Goal: Task Accomplishment & Management: Manage account settings

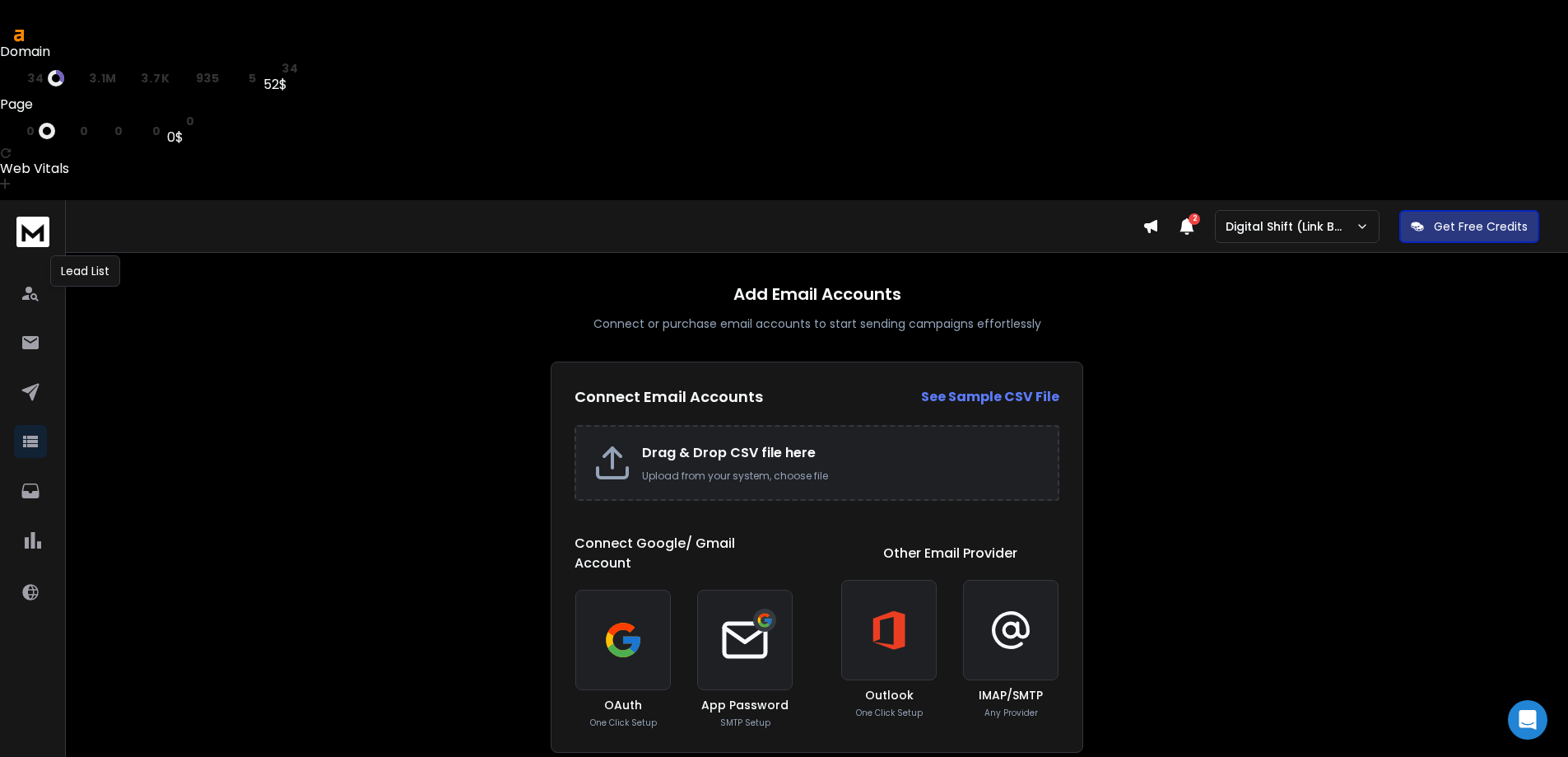
click at [35, 435] on icon at bounding box center [30, 441] width 15 height 12
click at [25, 481] on icon at bounding box center [31, 491] width 20 height 20
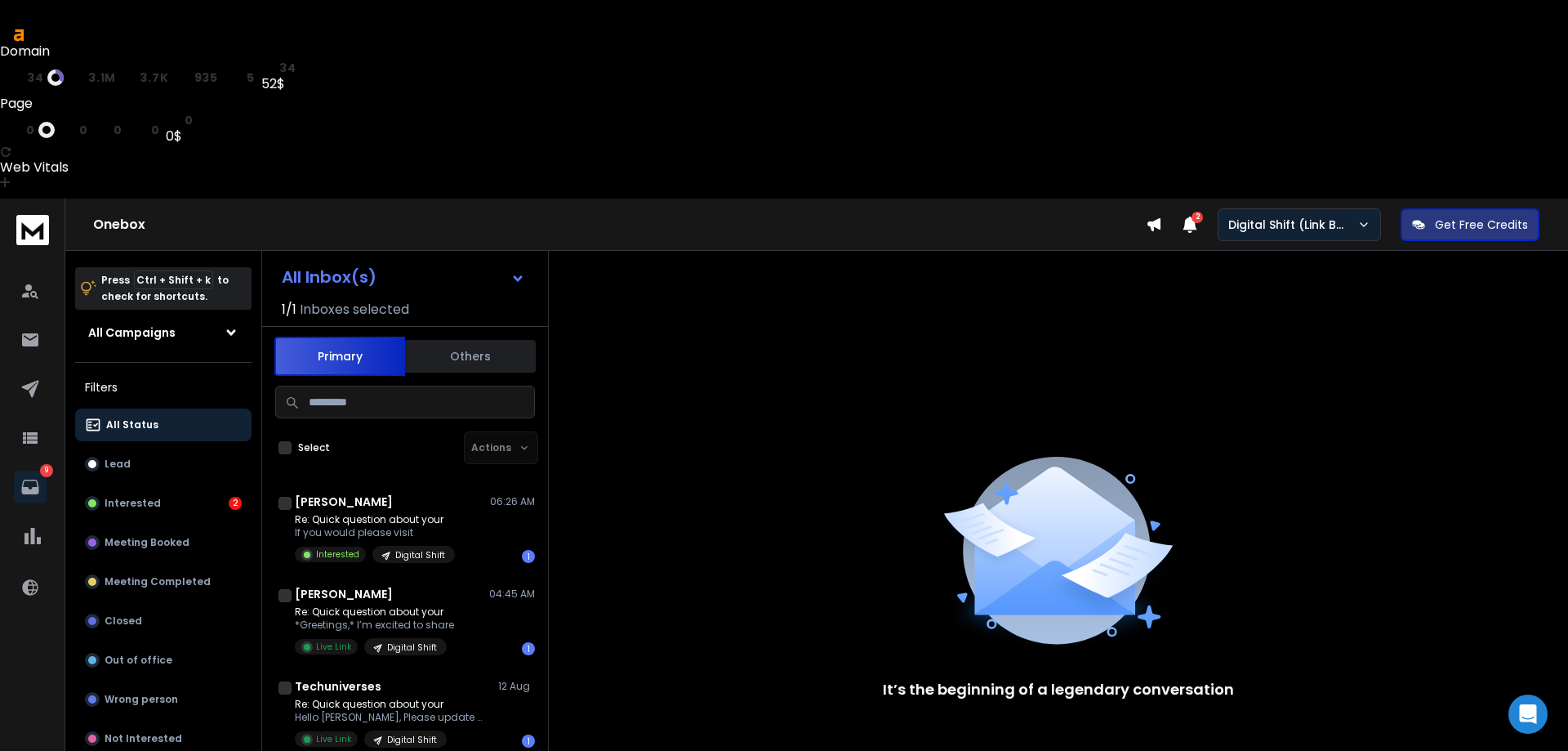
click at [1263, 216] on p "Digital Shift (Link Building)" at bounding box center [1292, 224] width 129 height 16
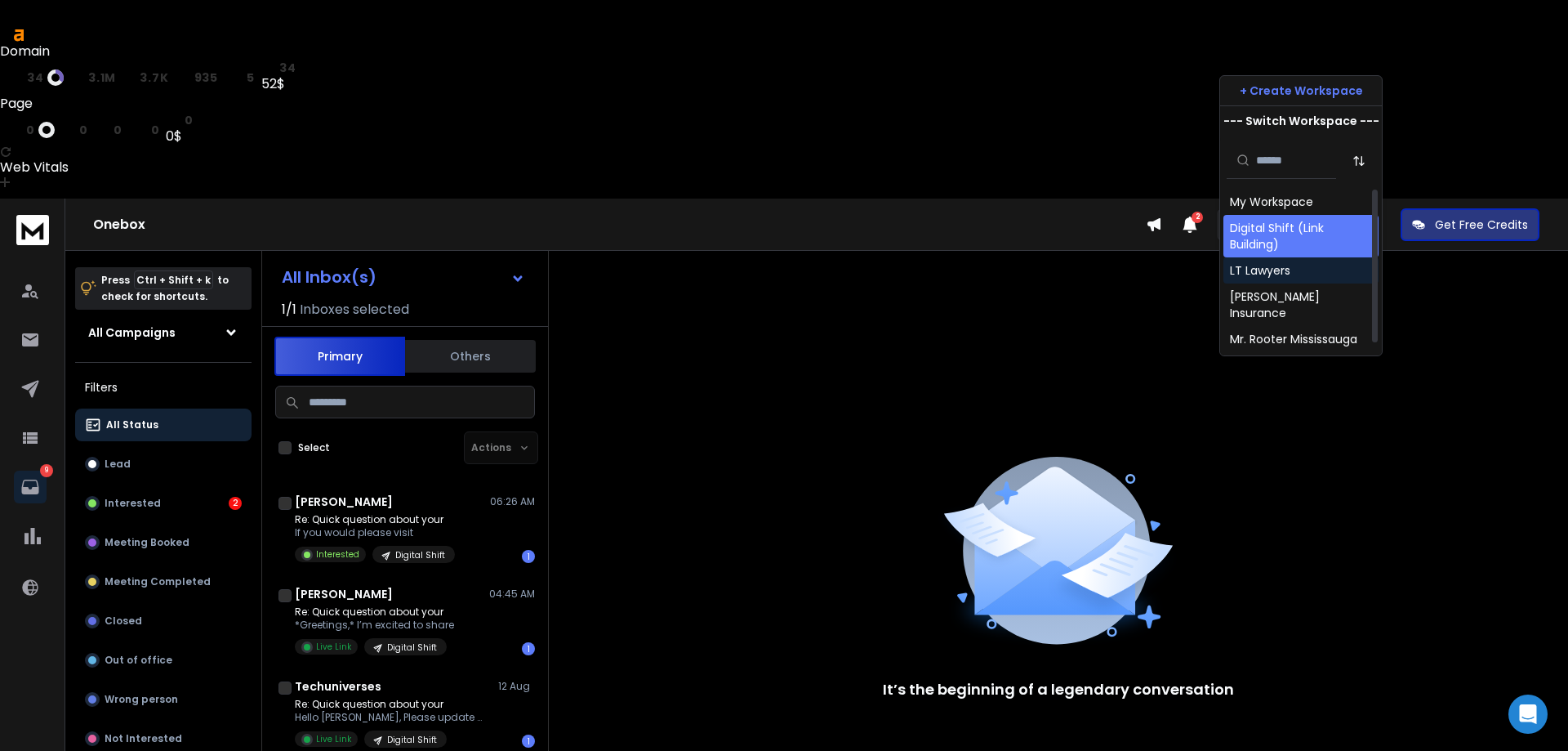
click at [1263, 268] on div "LT Lawyers" at bounding box center [1260, 270] width 61 height 16
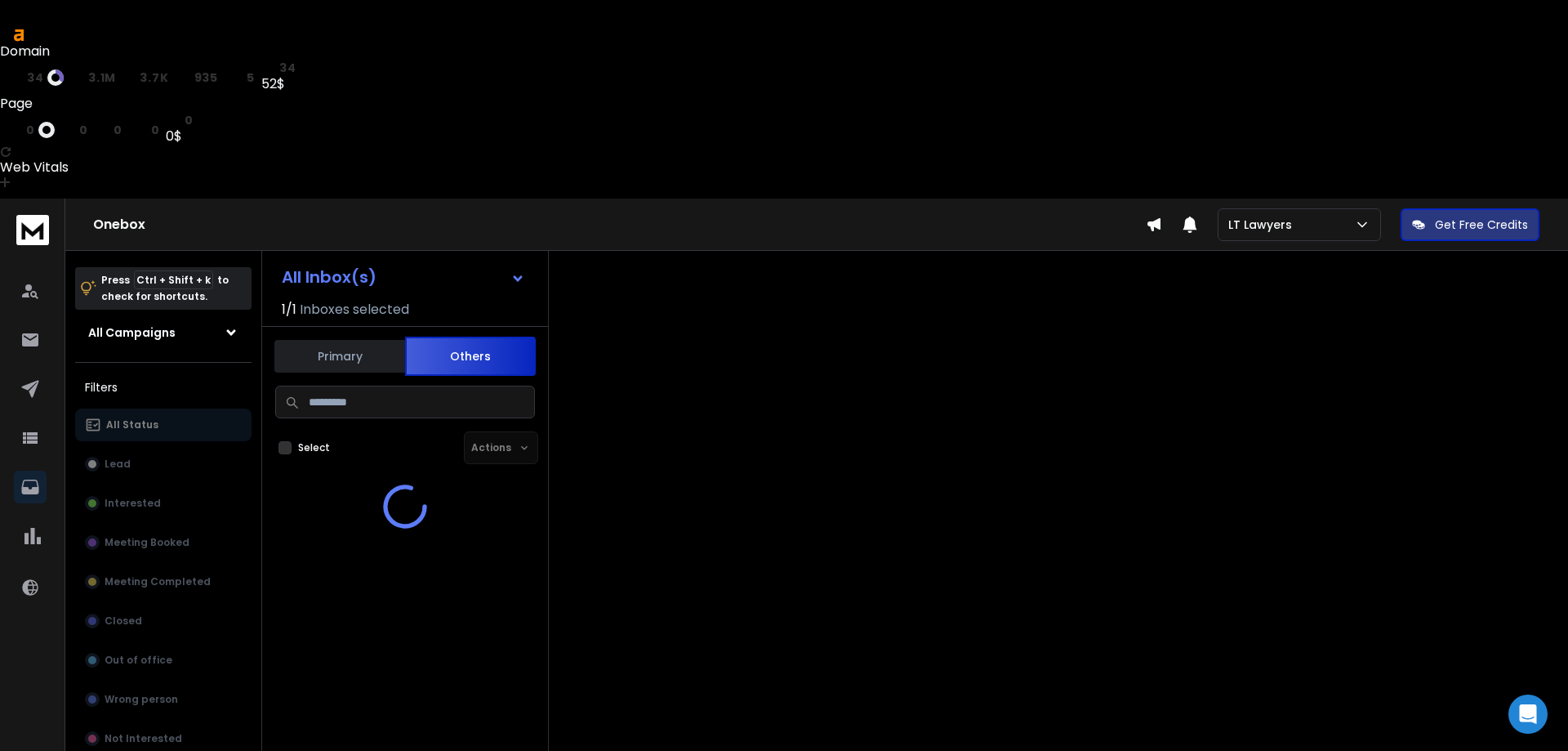
click at [474, 336] on button "Others" at bounding box center [470, 355] width 131 height 39
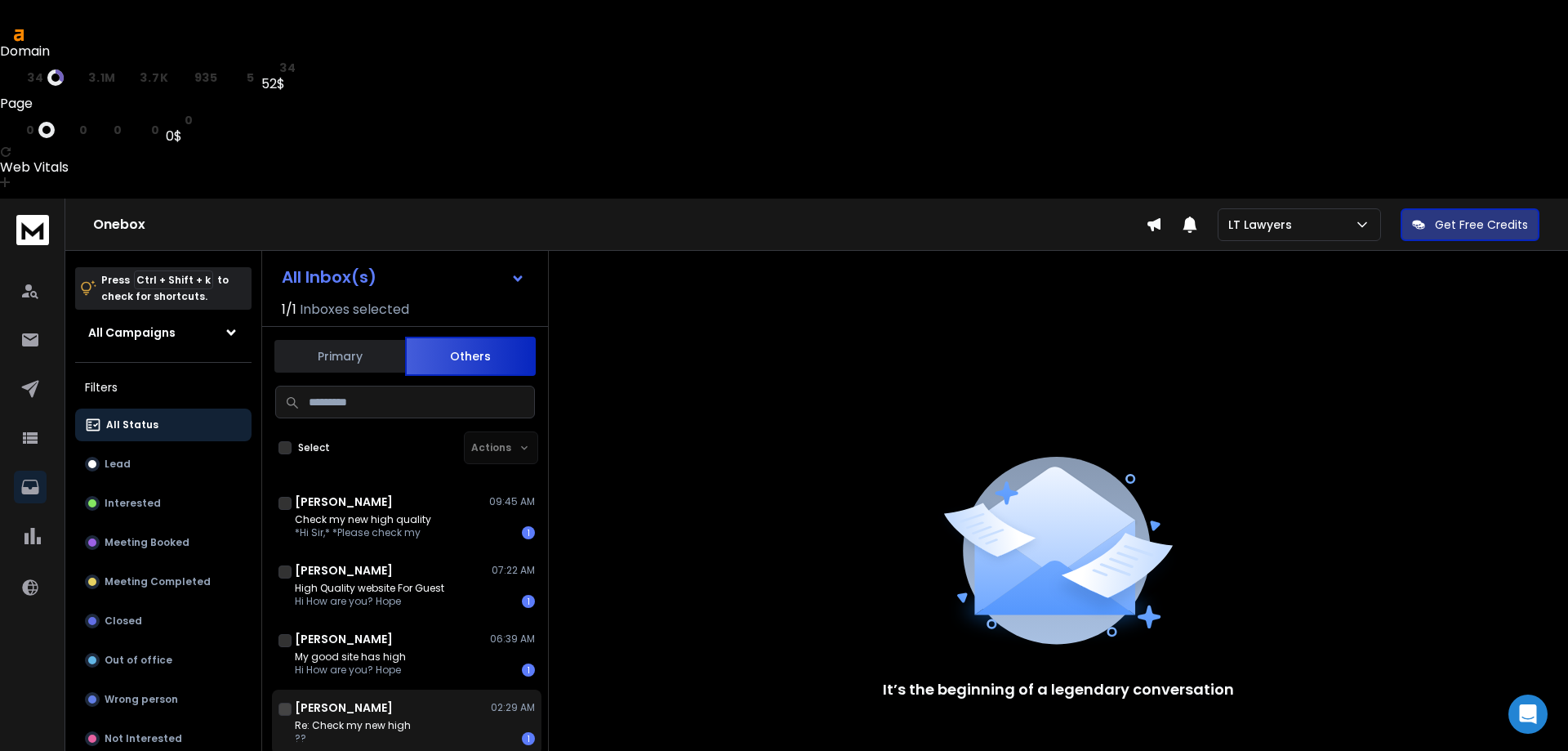
click at [405, 718] on p "Re: Check my new high" at bounding box center [352, 725] width 116 height 13
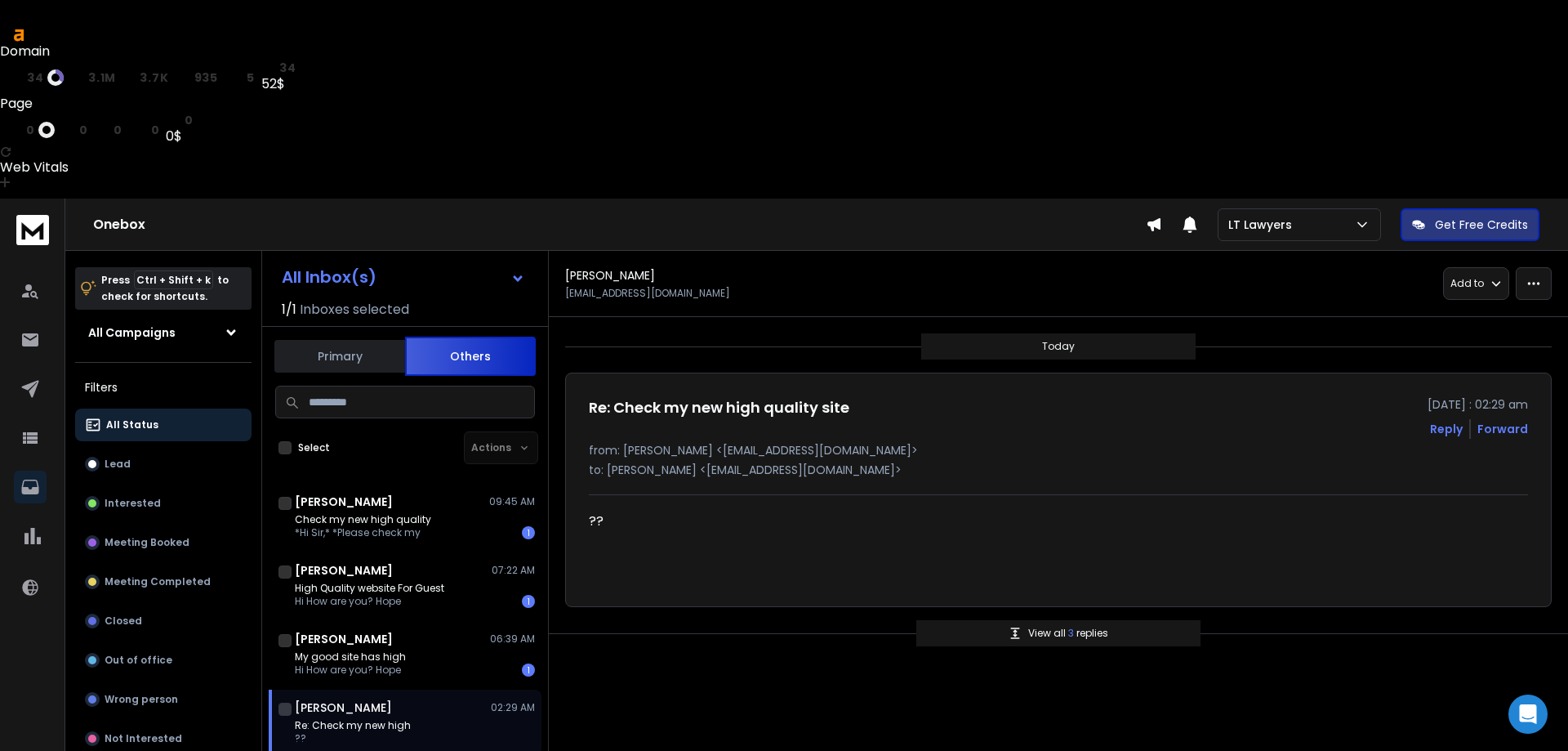
click at [1070, 625] on span "3" at bounding box center [1072, 632] width 8 height 14
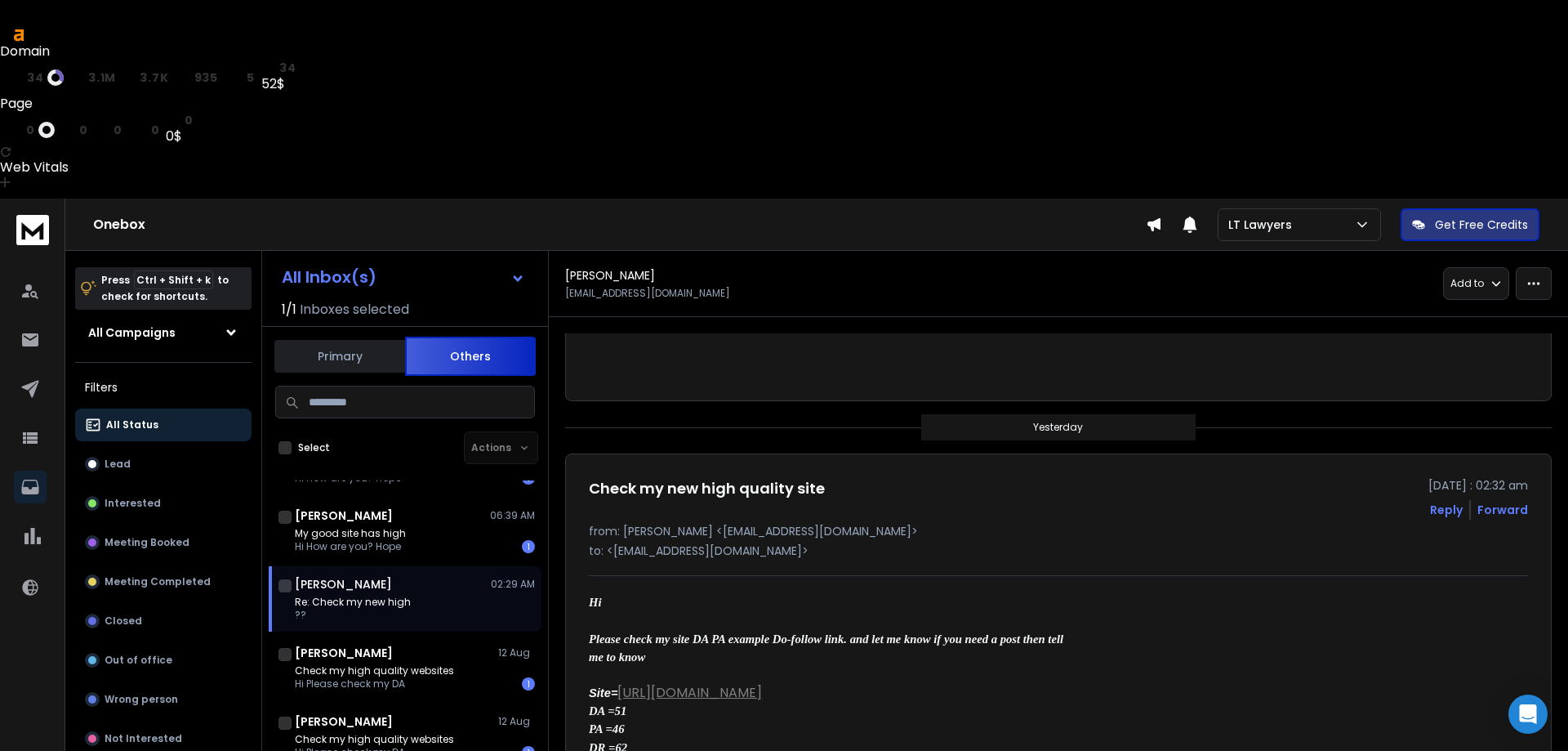
scroll to position [245, 0]
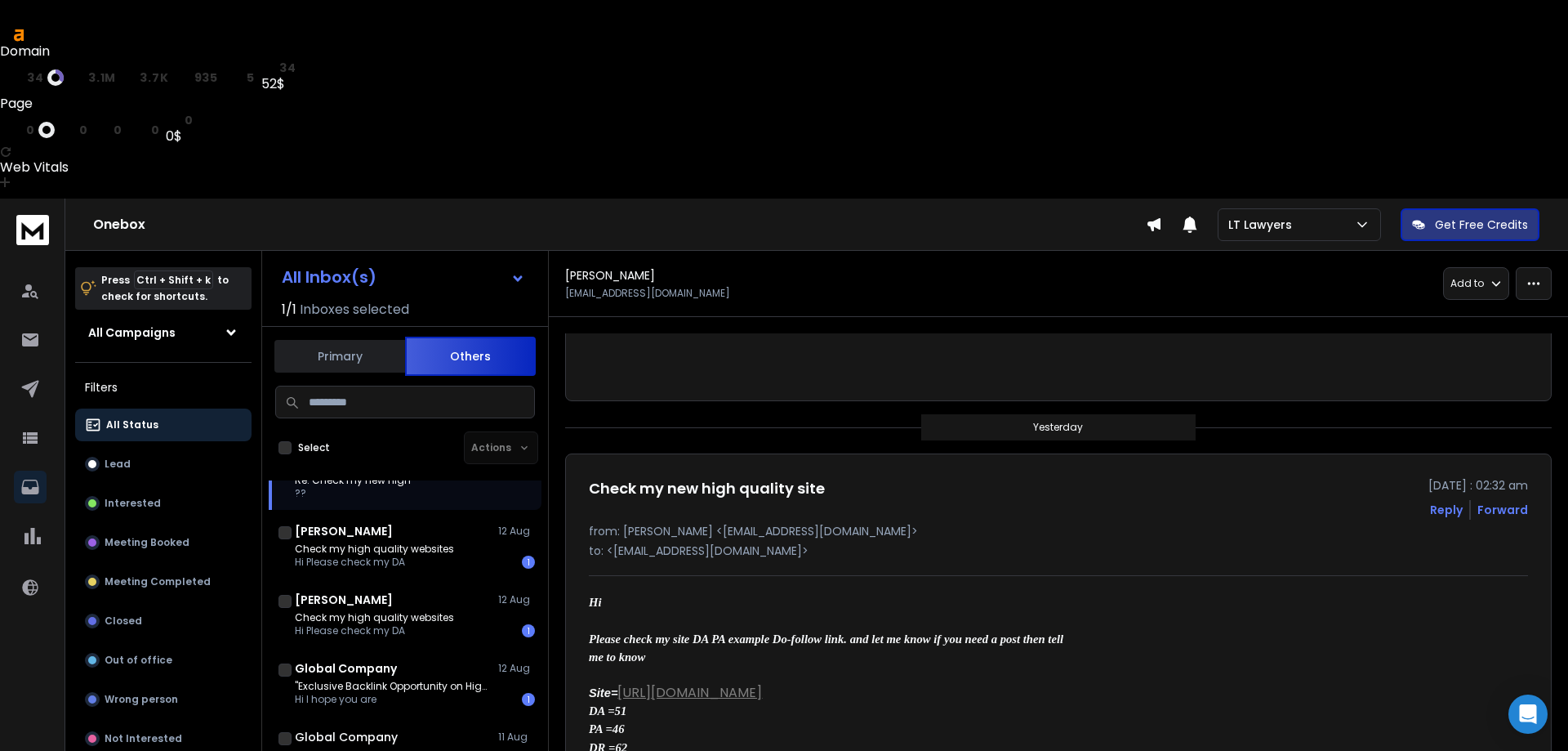
click at [353, 338] on button "Primary" at bounding box center [340, 356] width 131 height 36
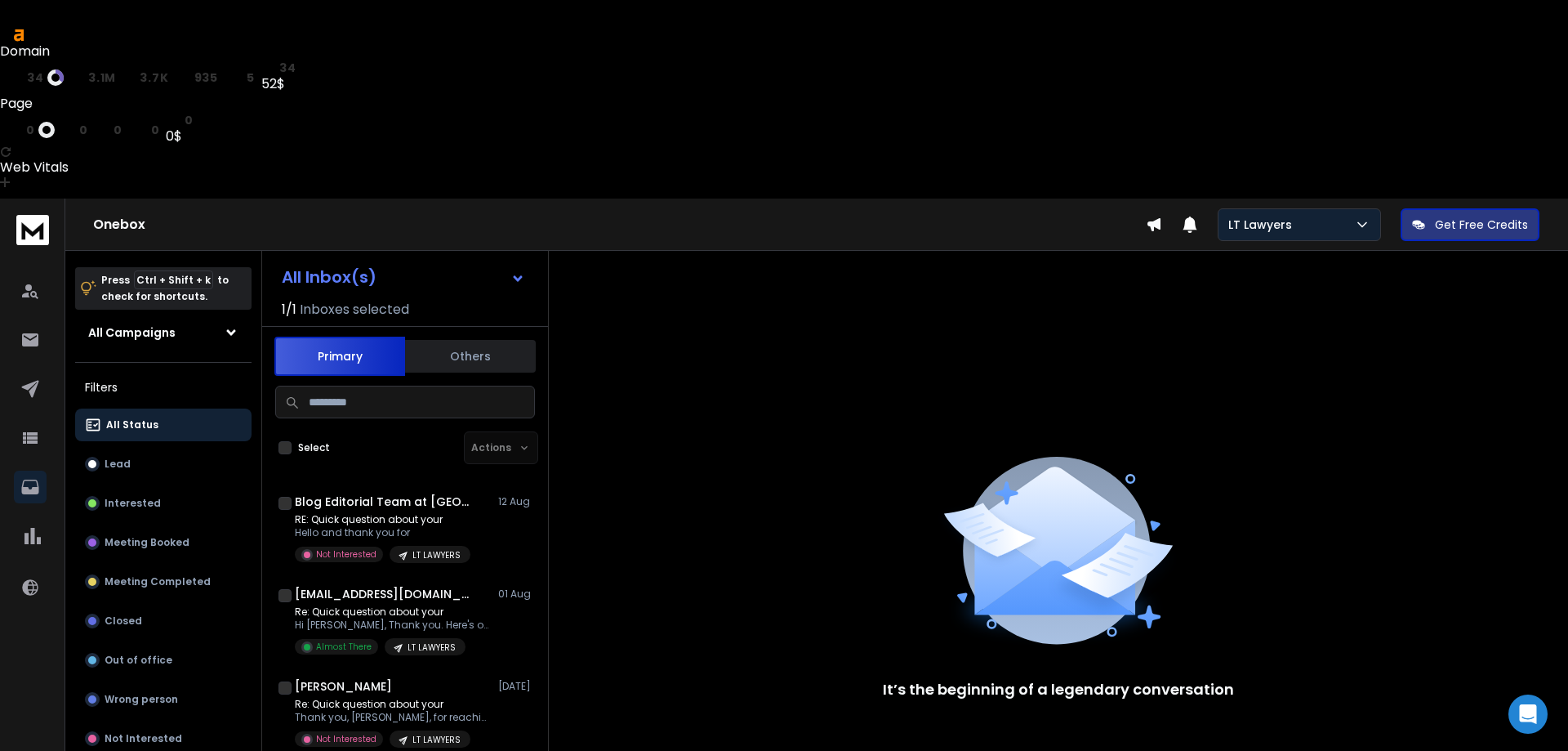
click at [1286, 216] on p "LT Lawyers" at bounding box center [1263, 224] width 70 height 16
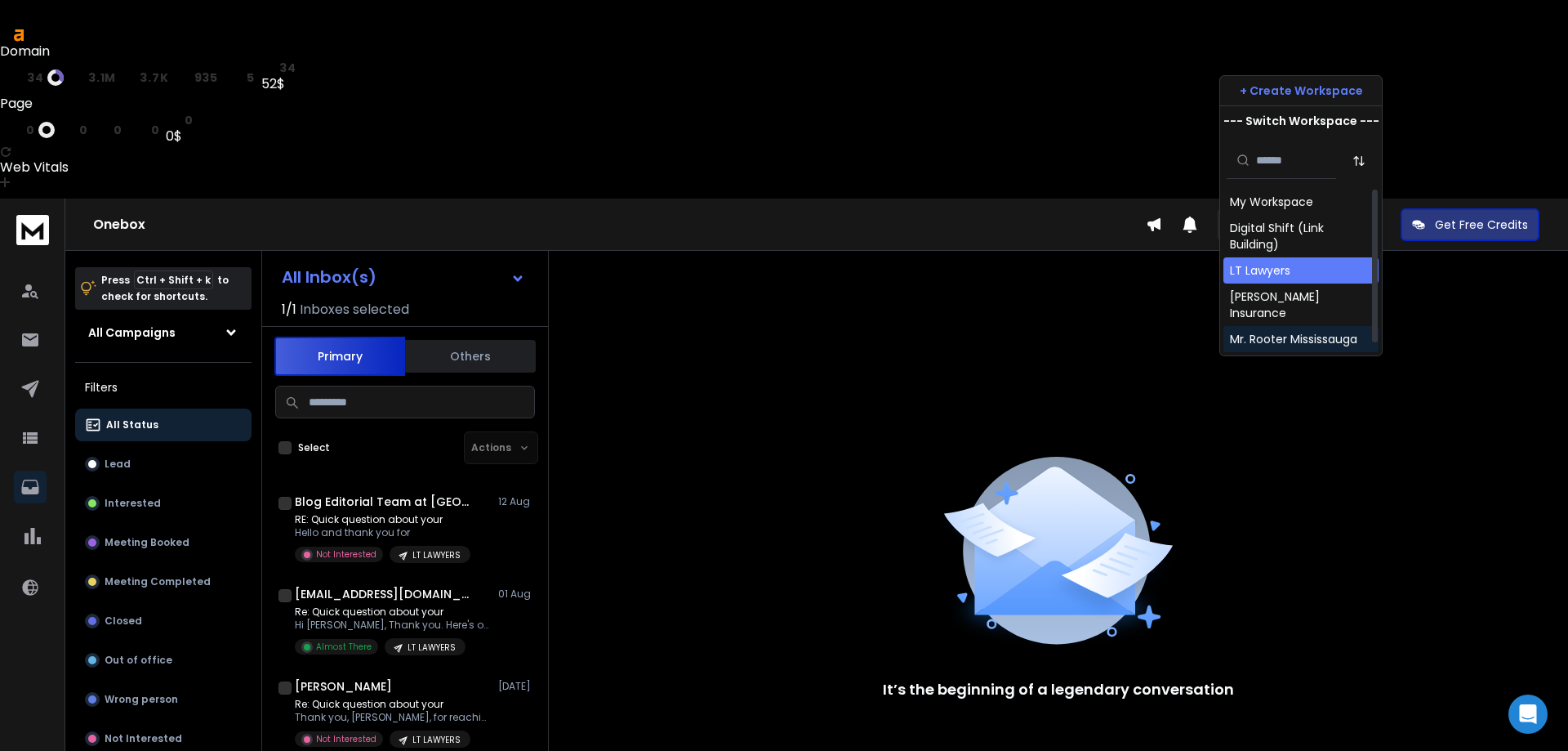
click at [1280, 331] on div "Mr. Rooter Mississauga" at bounding box center [1293, 339] width 127 height 16
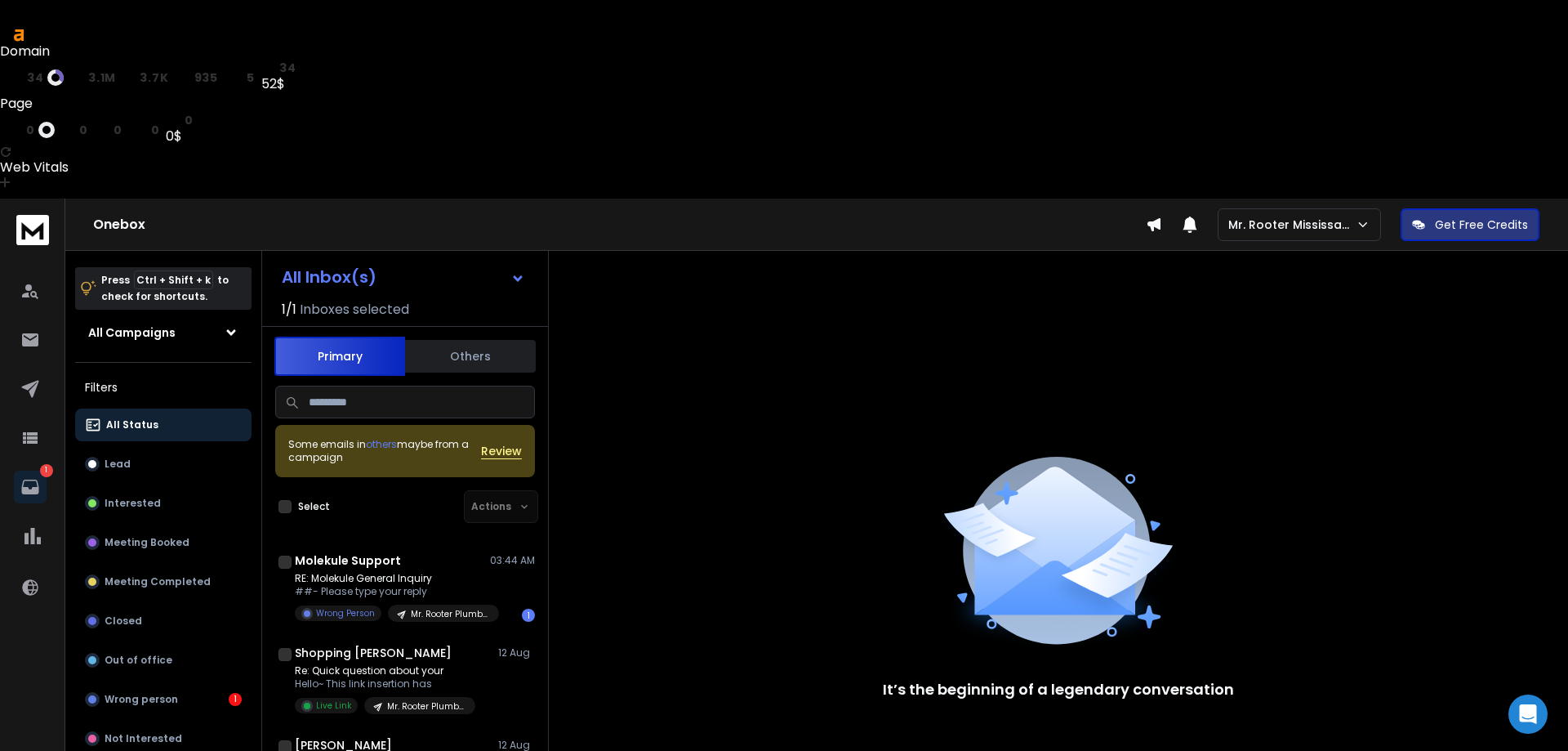
click at [469, 338] on button "Others" at bounding box center [470, 356] width 131 height 36
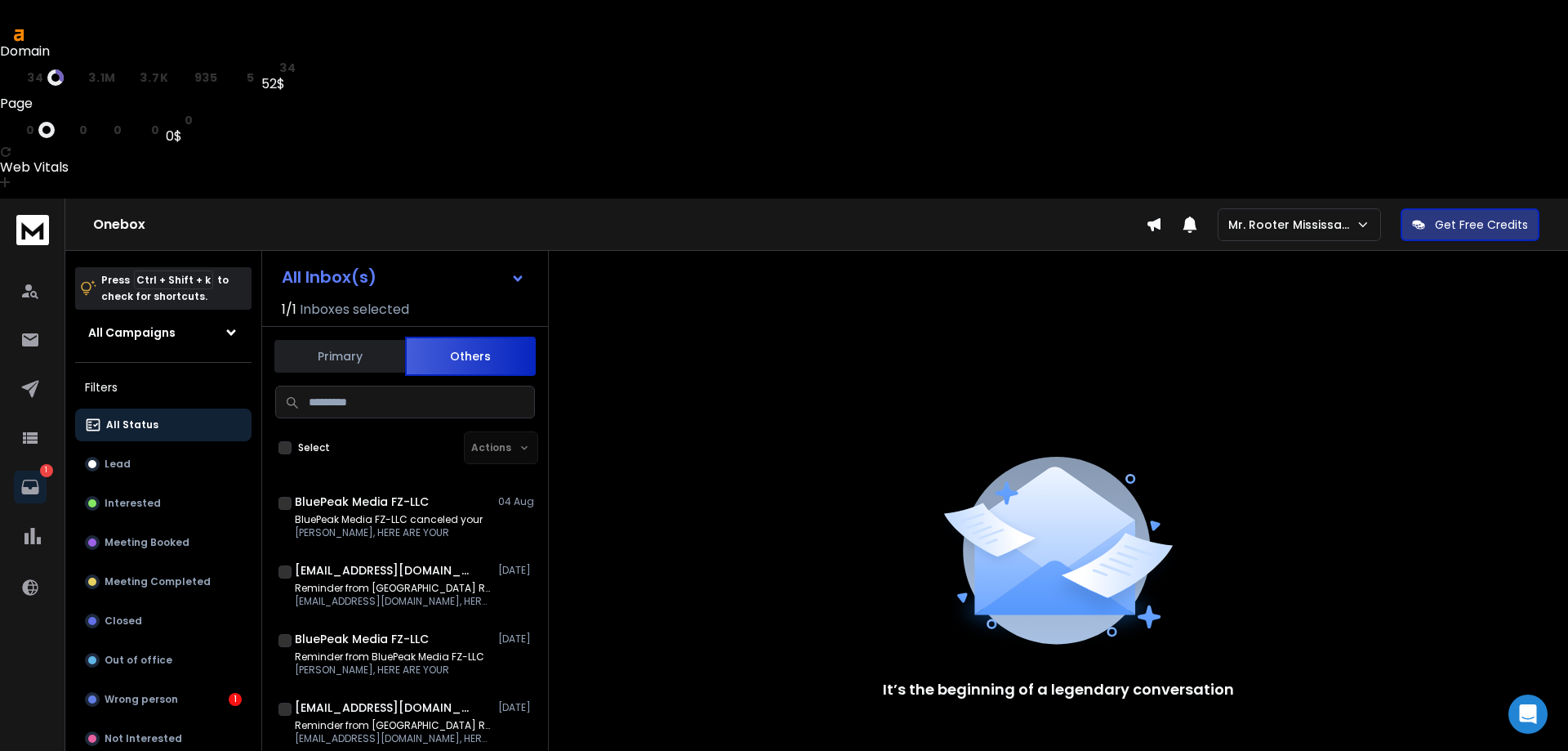
click at [362, 338] on button "Primary" at bounding box center [340, 356] width 131 height 36
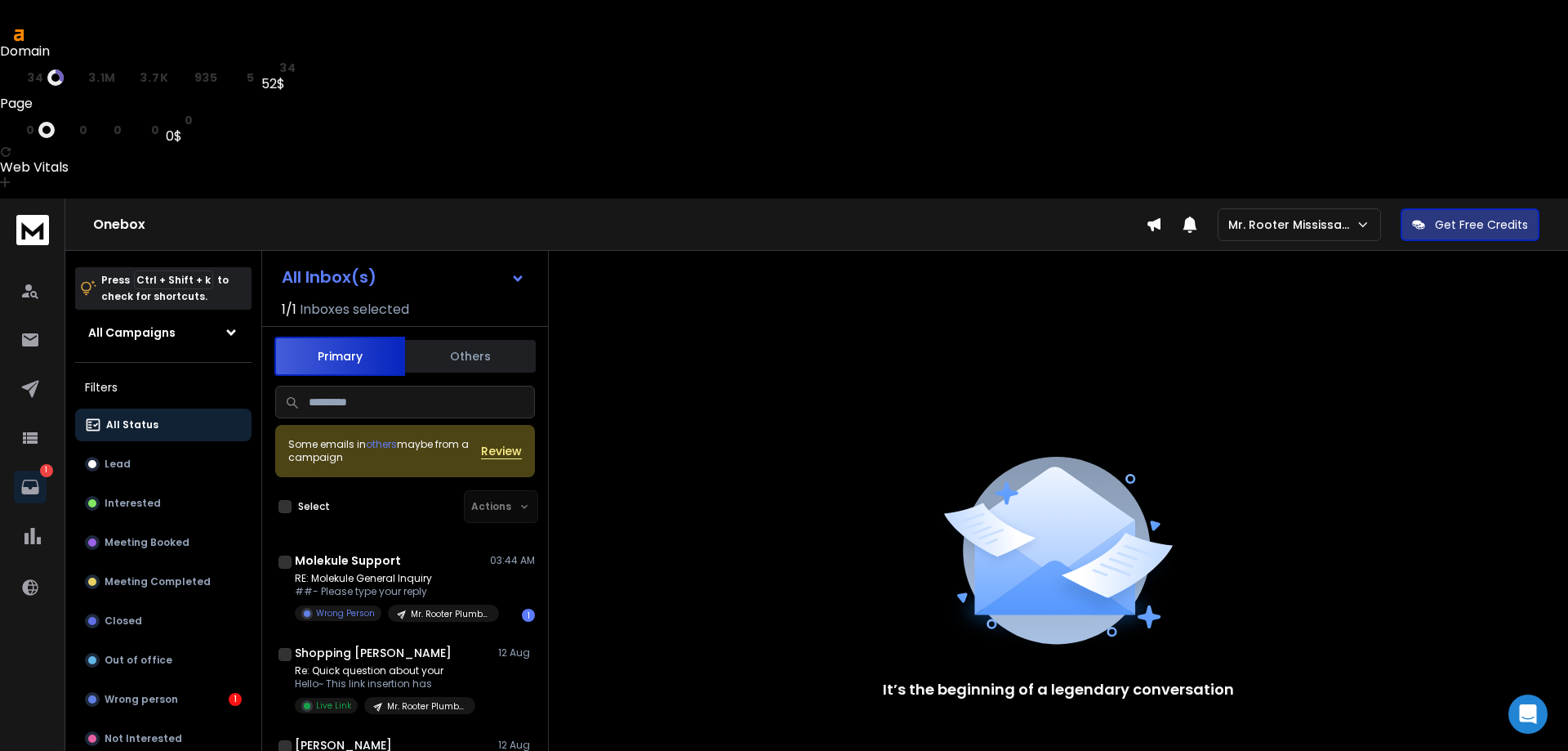
click at [453, 338] on button "Others" at bounding box center [470, 356] width 131 height 36
